Goal: Information Seeking & Learning: Check status

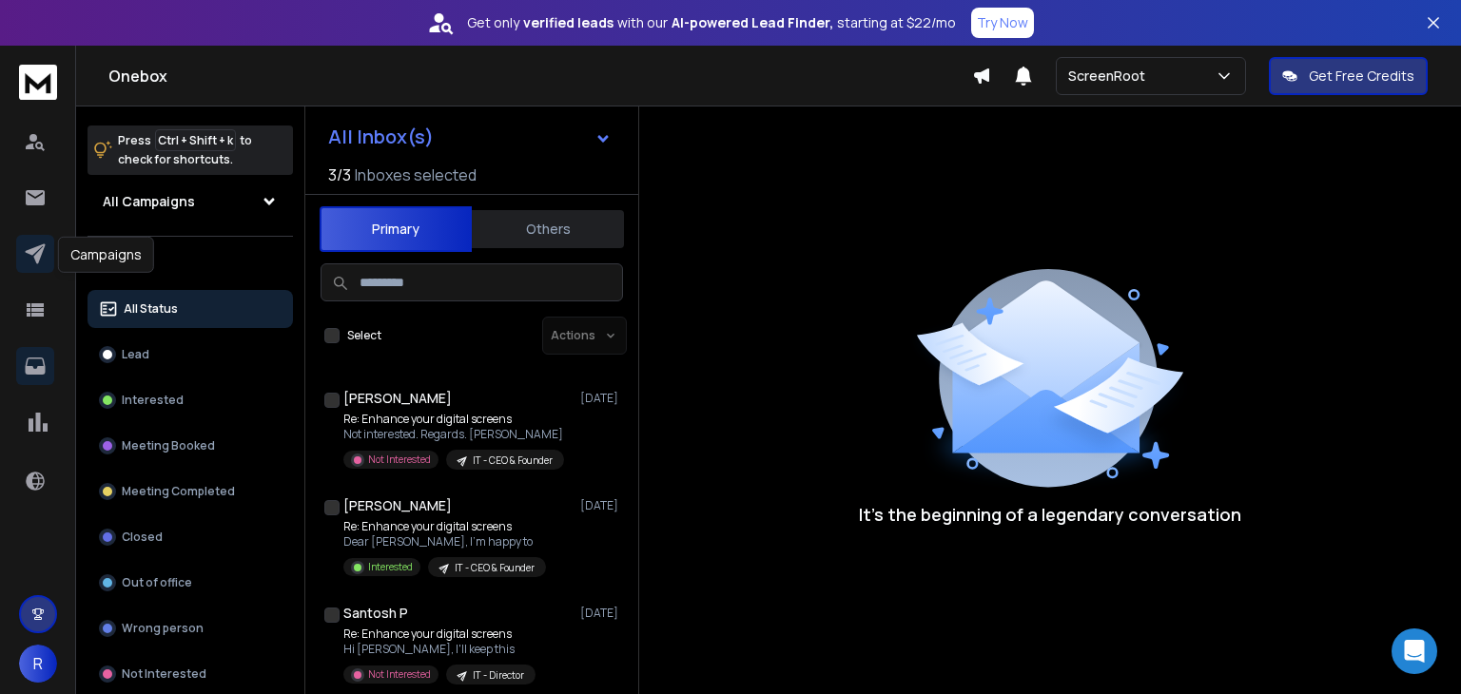
click at [27, 252] on icon at bounding box center [35, 254] width 20 height 20
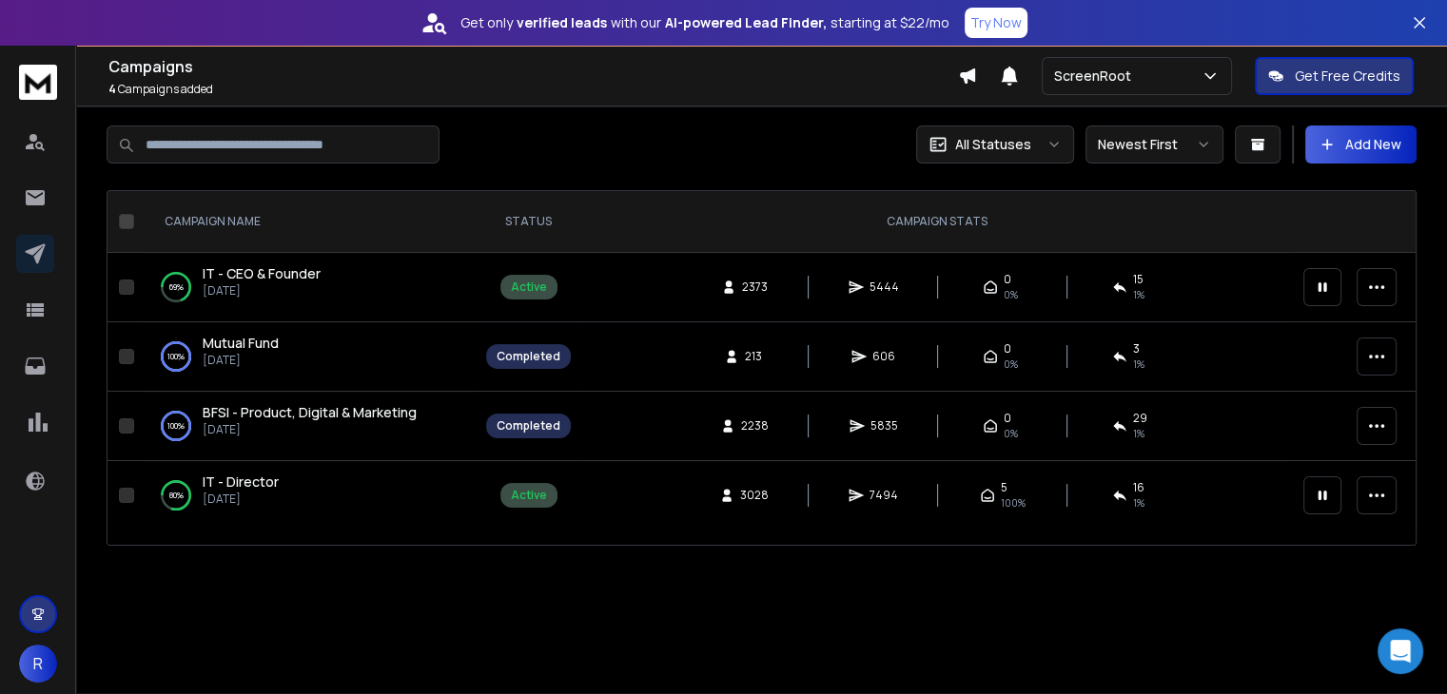
click at [302, 272] on span "IT - CEO & Founder" at bounding box center [262, 273] width 118 height 18
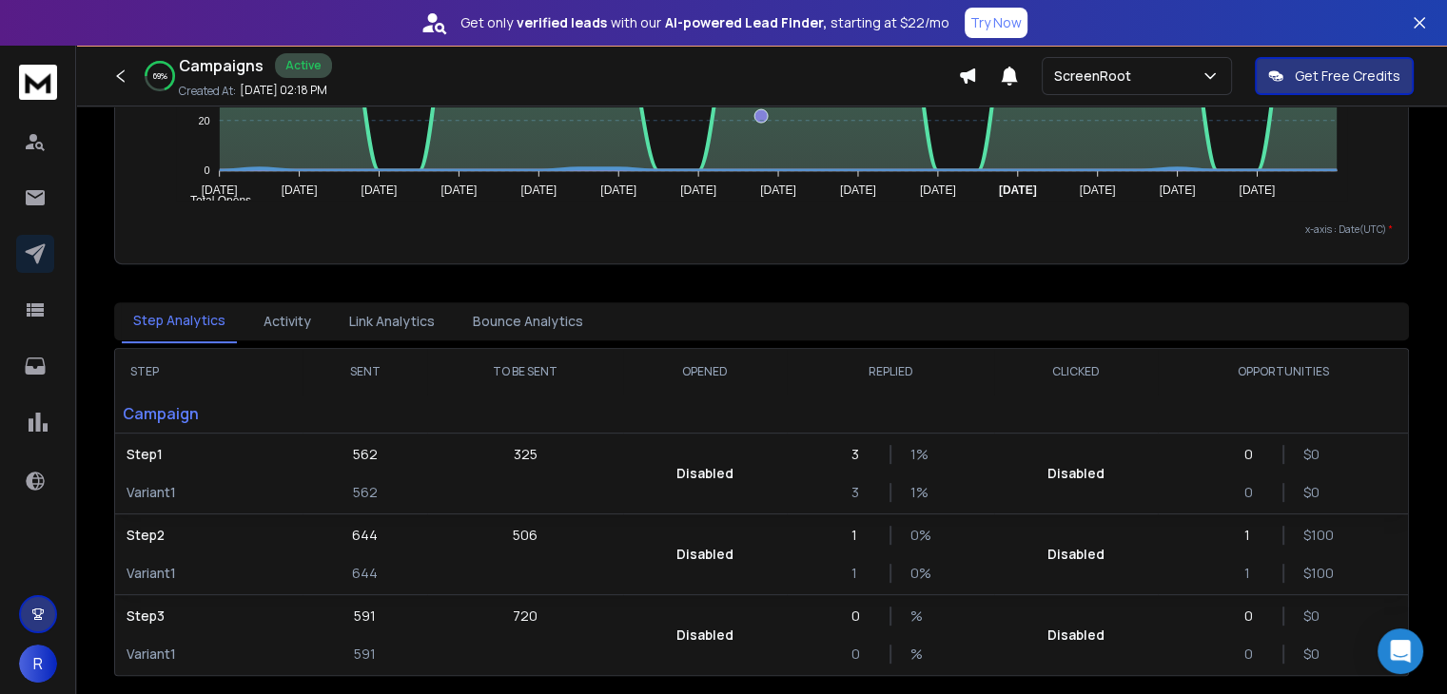
scroll to position [700, 0]
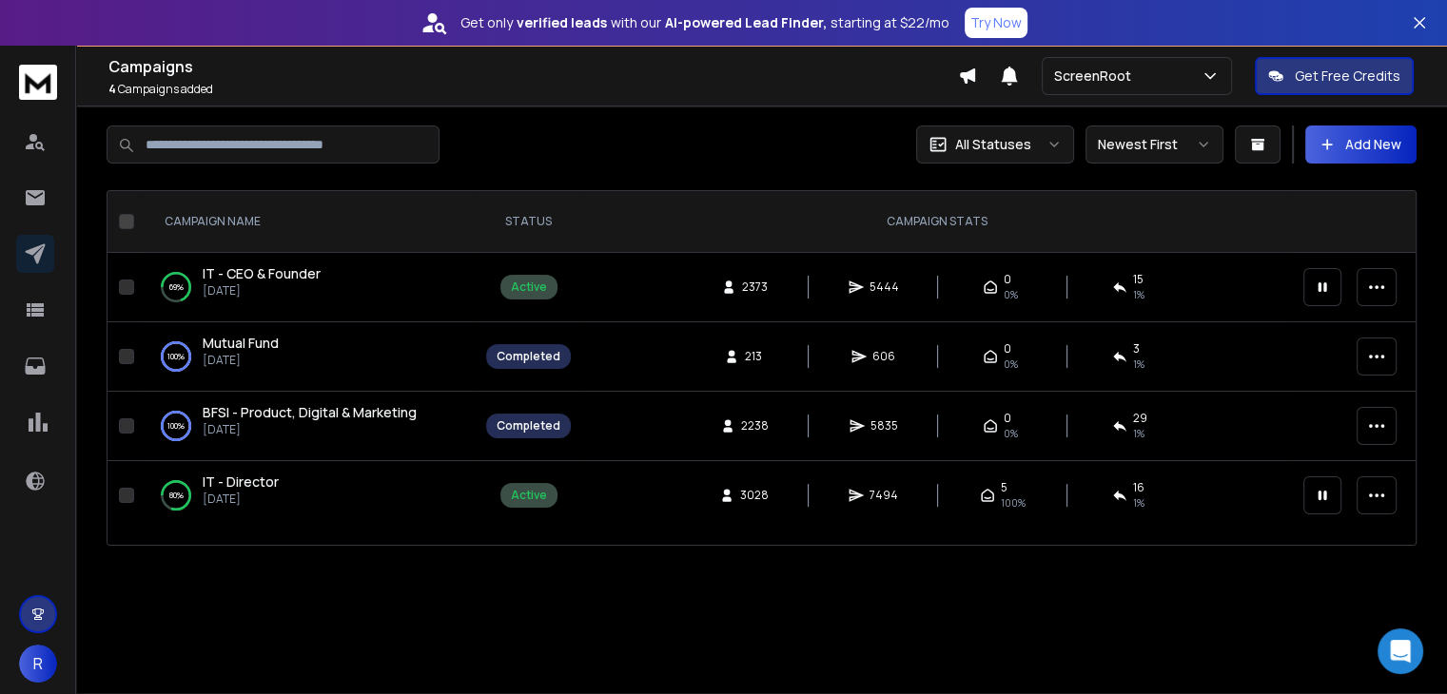
click at [255, 473] on span "IT - Director" at bounding box center [241, 482] width 76 height 18
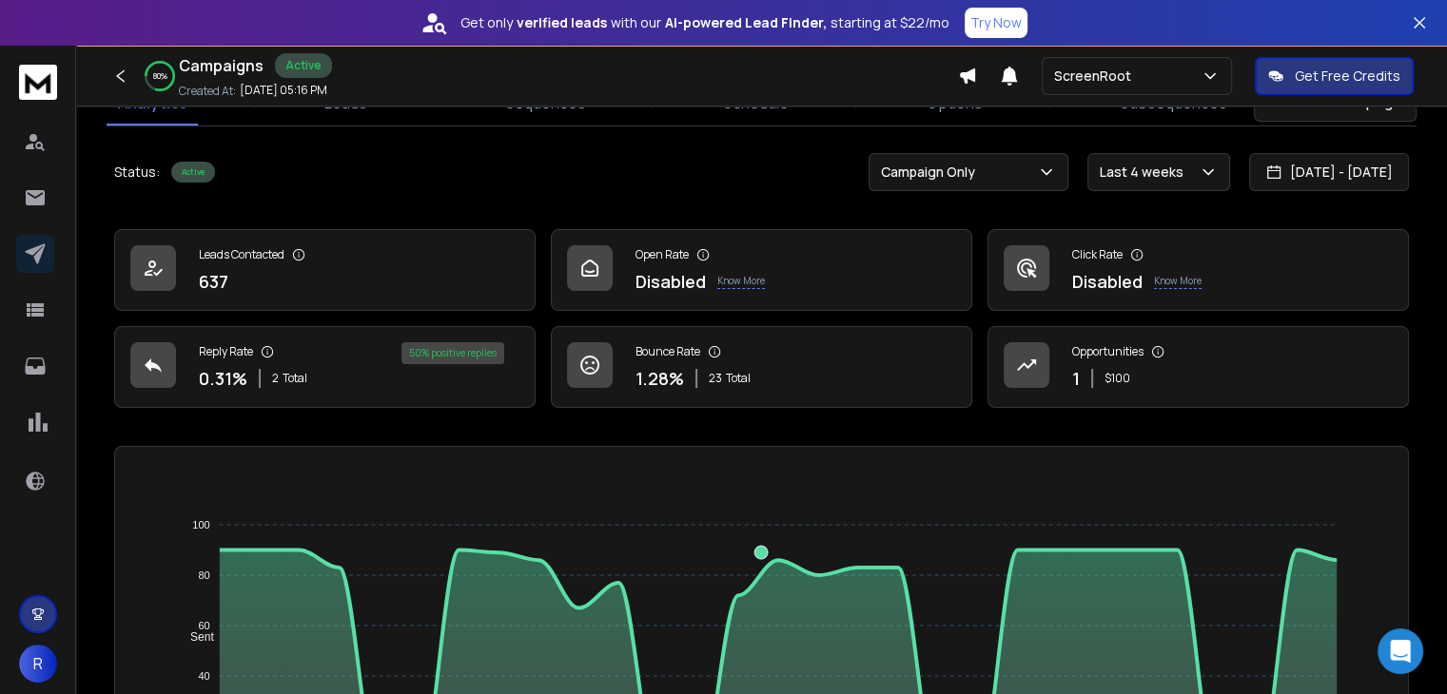
scroll to position [34, 0]
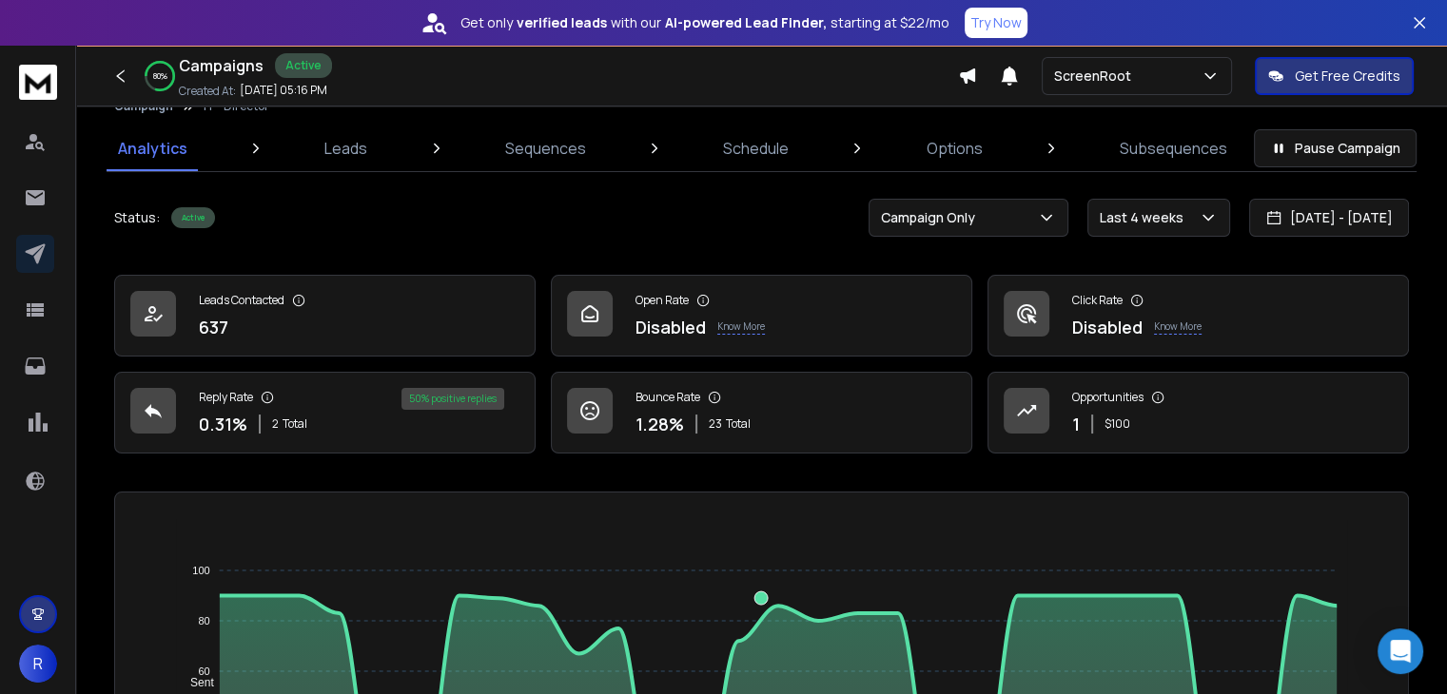
click at [719, 88] on div "80 % Campaigns Active Created At: [DATE] 05:16 PM ScreenRoot Get Free Credits" at bounding box center [723, 76] width 1447 height 61
